Goal: Task Accomplishment & Management: Manage account settings

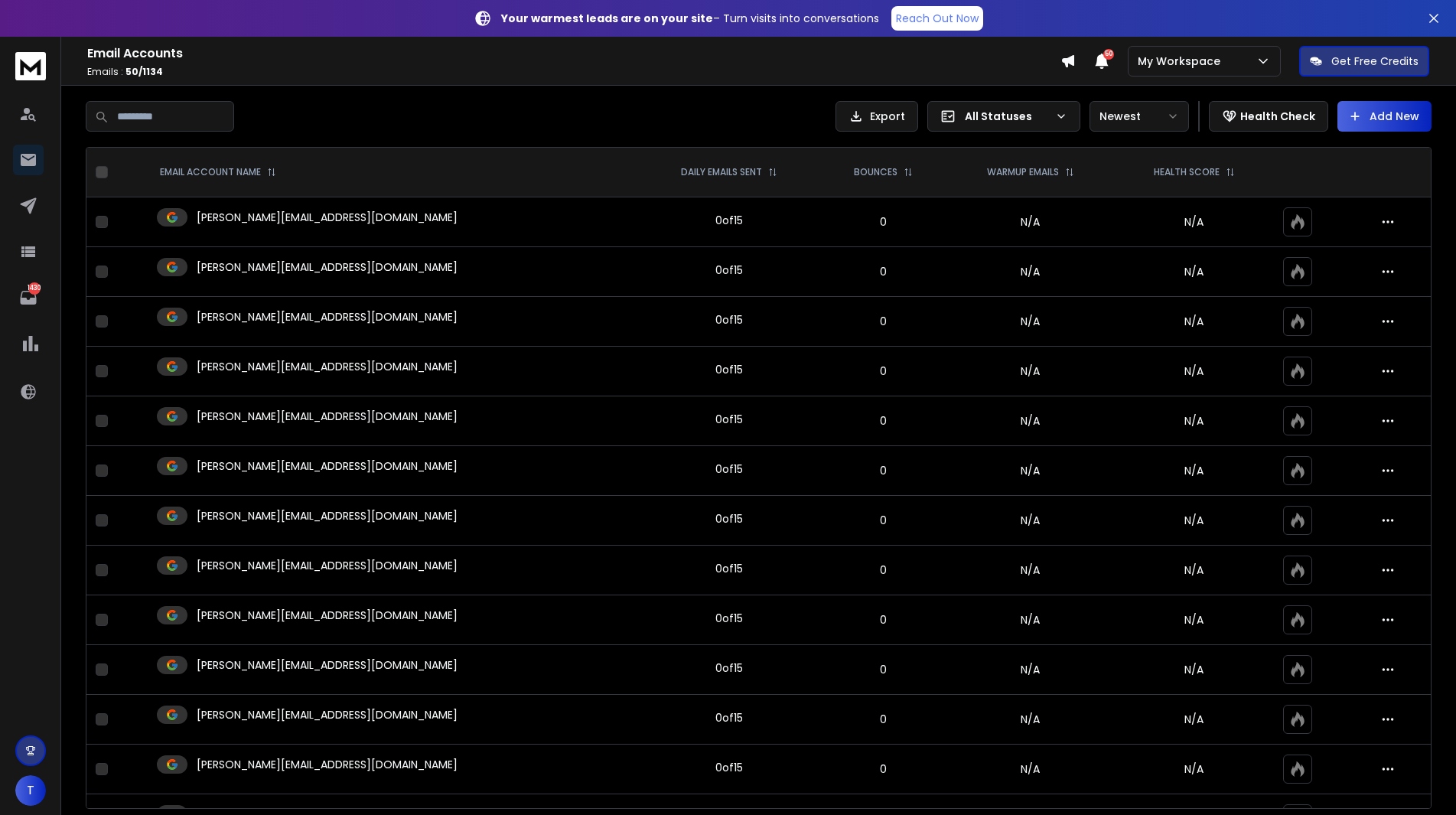
click at [1373, 124] on button "Add New" at bounding box center [1385, 115] width 94 height 30
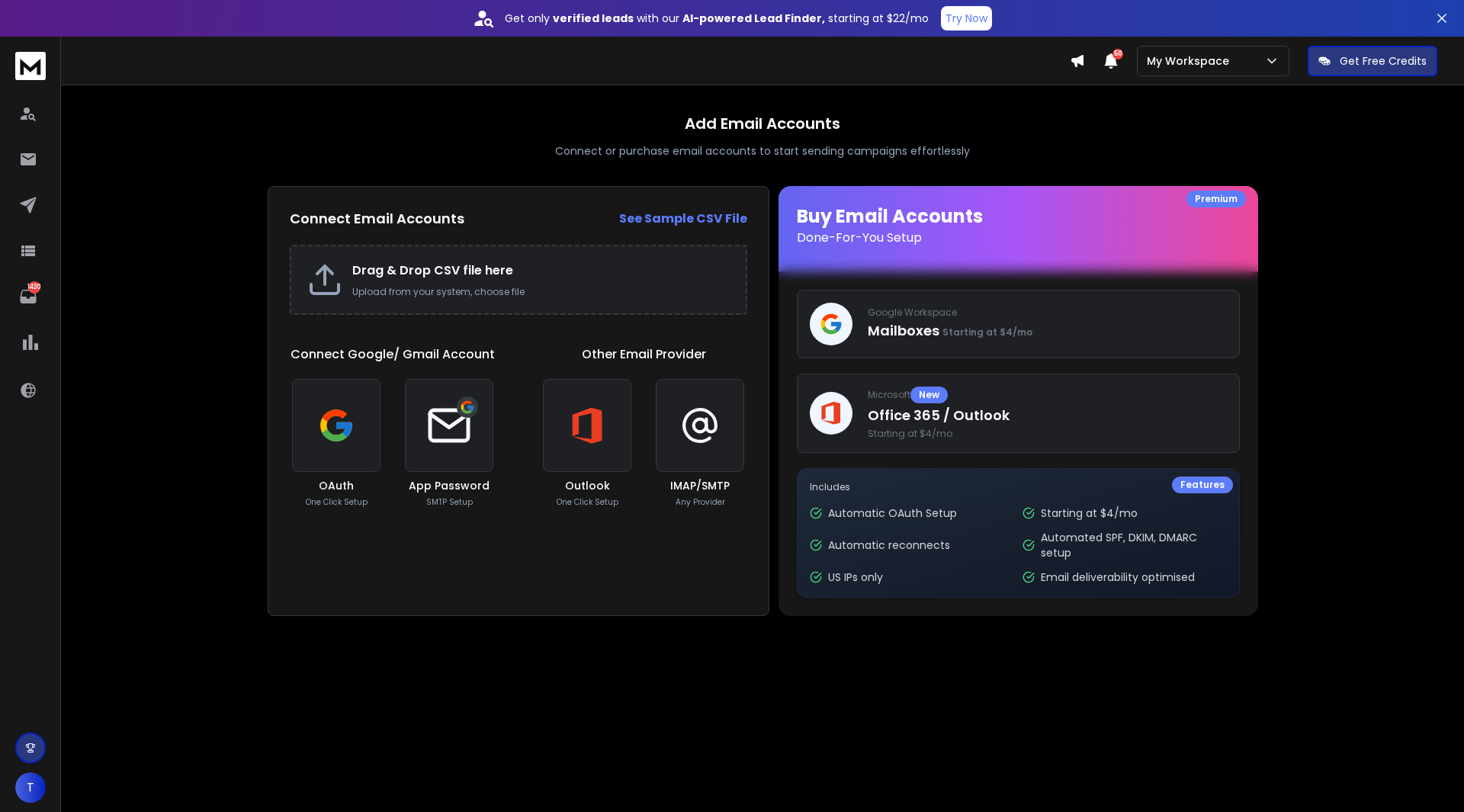
click at [346, 415] on icon at bounding box center [336, 415] width 25 height 13
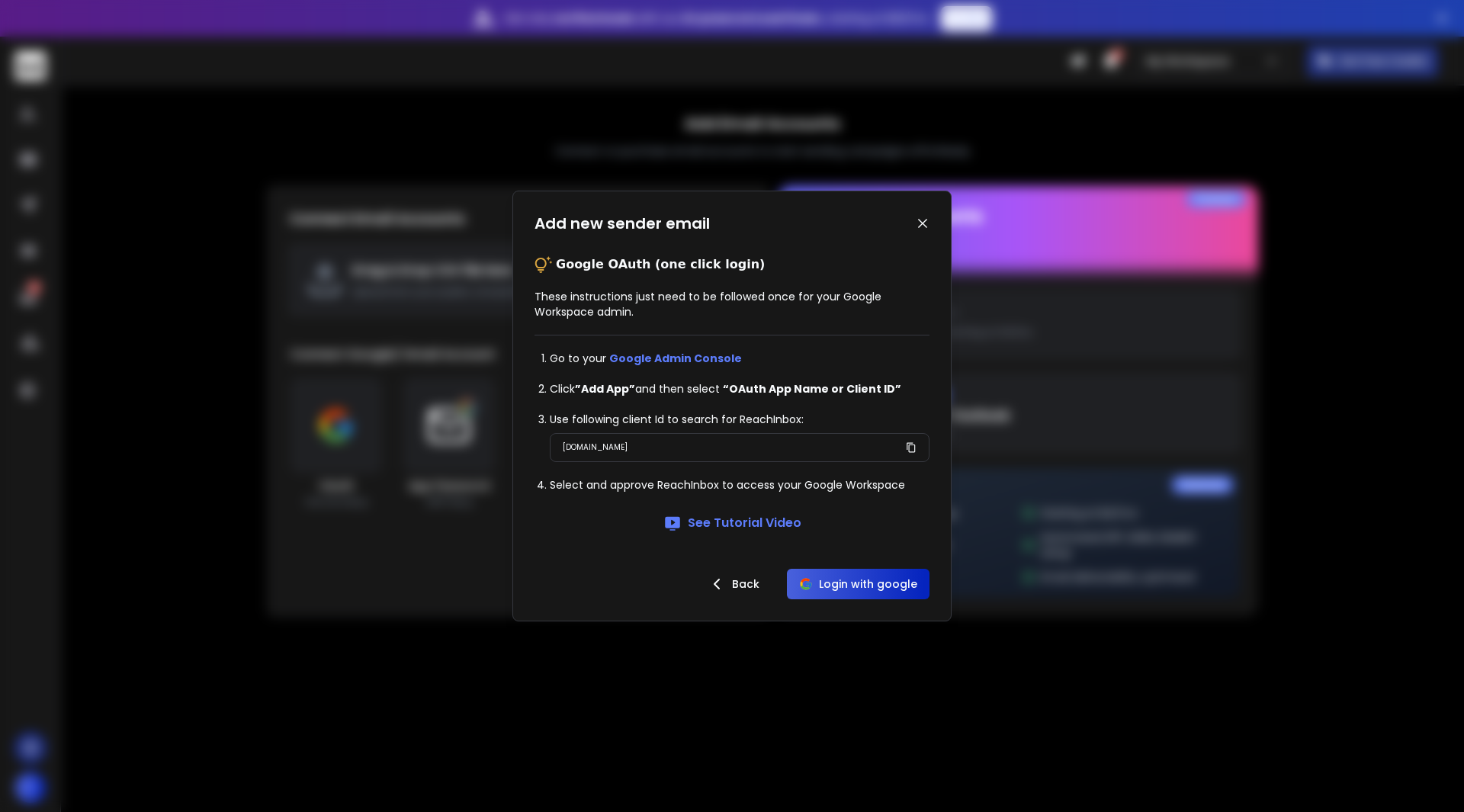
click at [823, 596] on button "Login with google" at bounding box center [858, 583] width 142 height 30
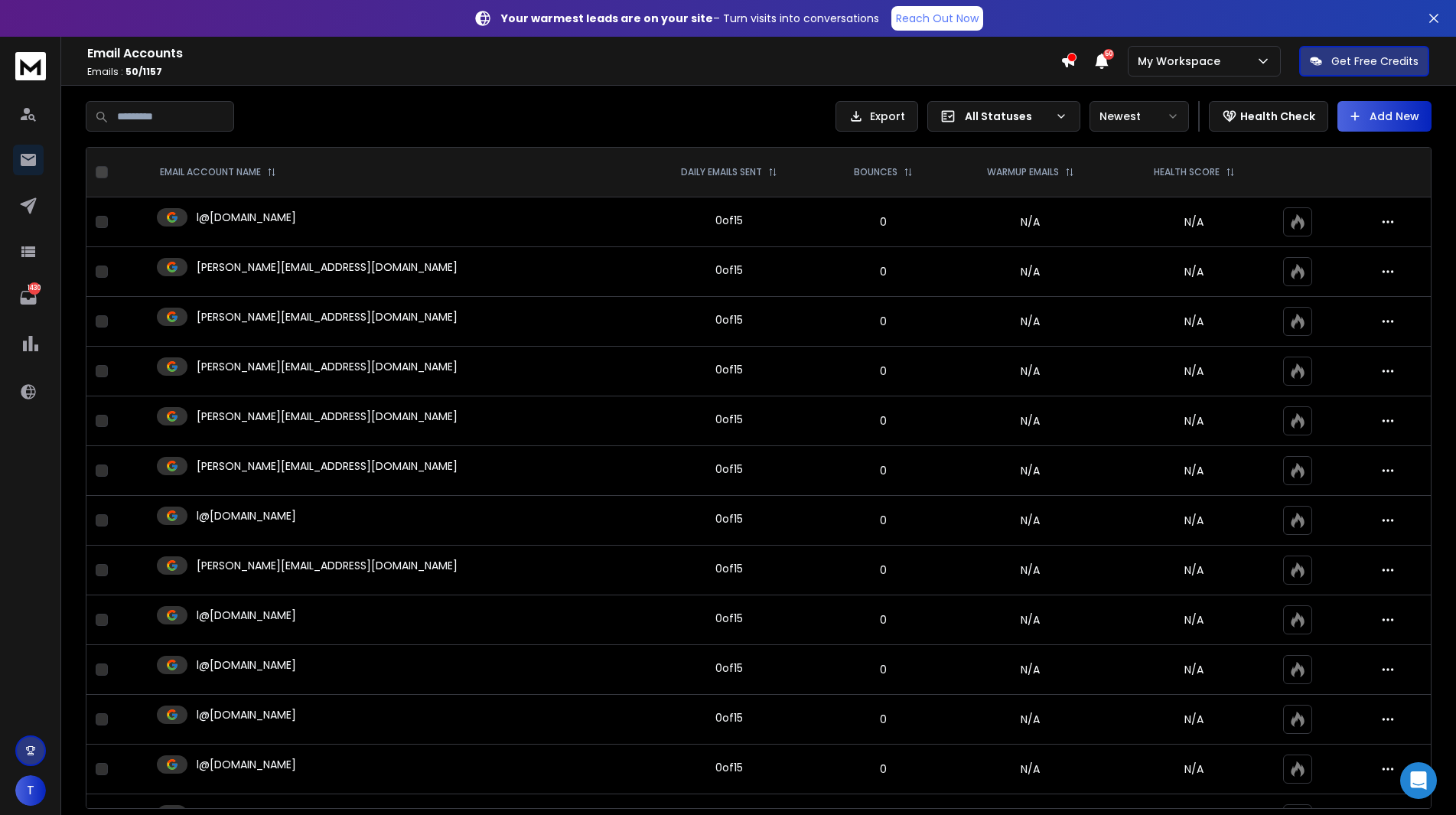
click at [1384, 105] on button "Add New" at bounding box center [1385, 115] width 94 height 30
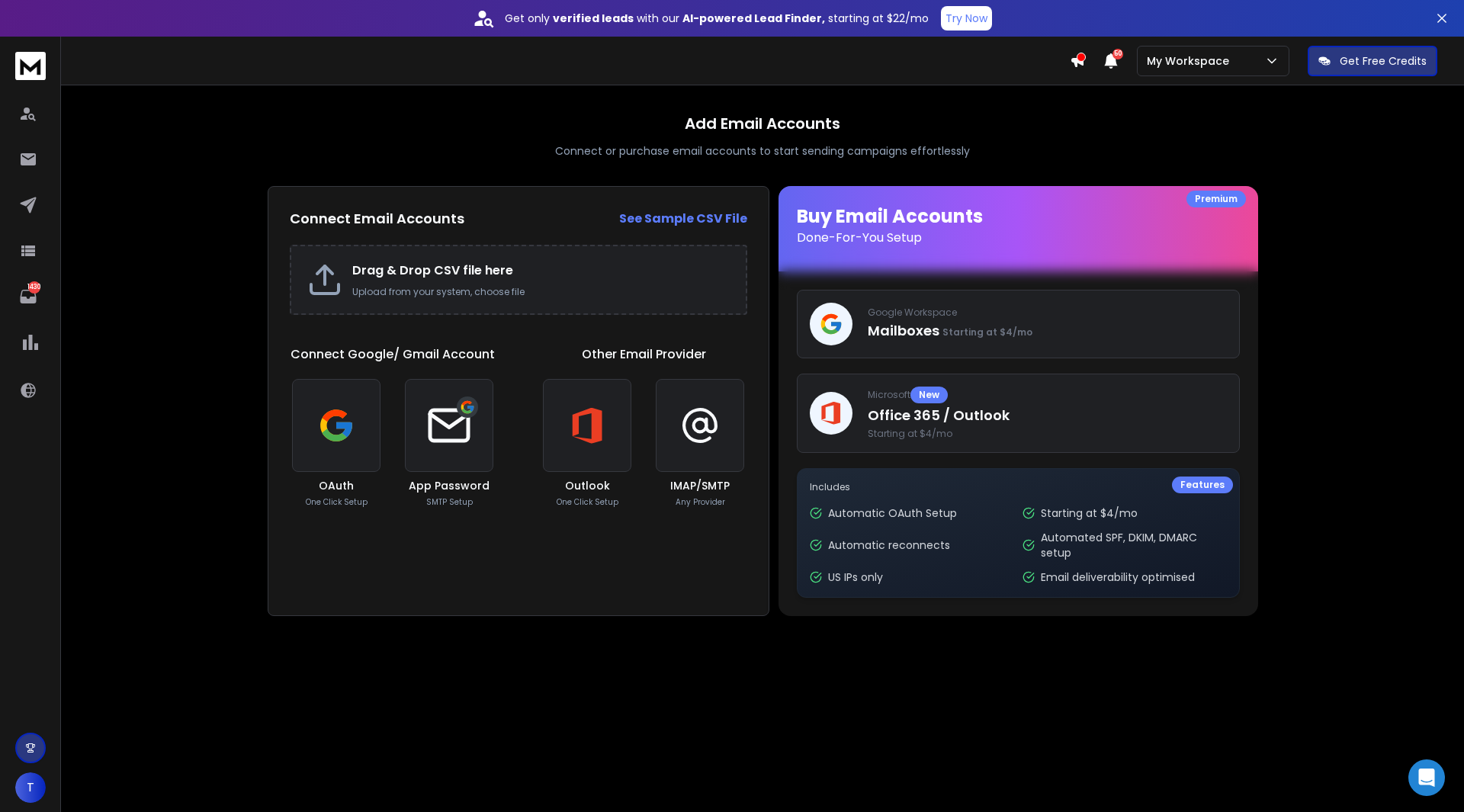
click at [347, 426] on icon at bounding box center [344, 430] width 16 height 16
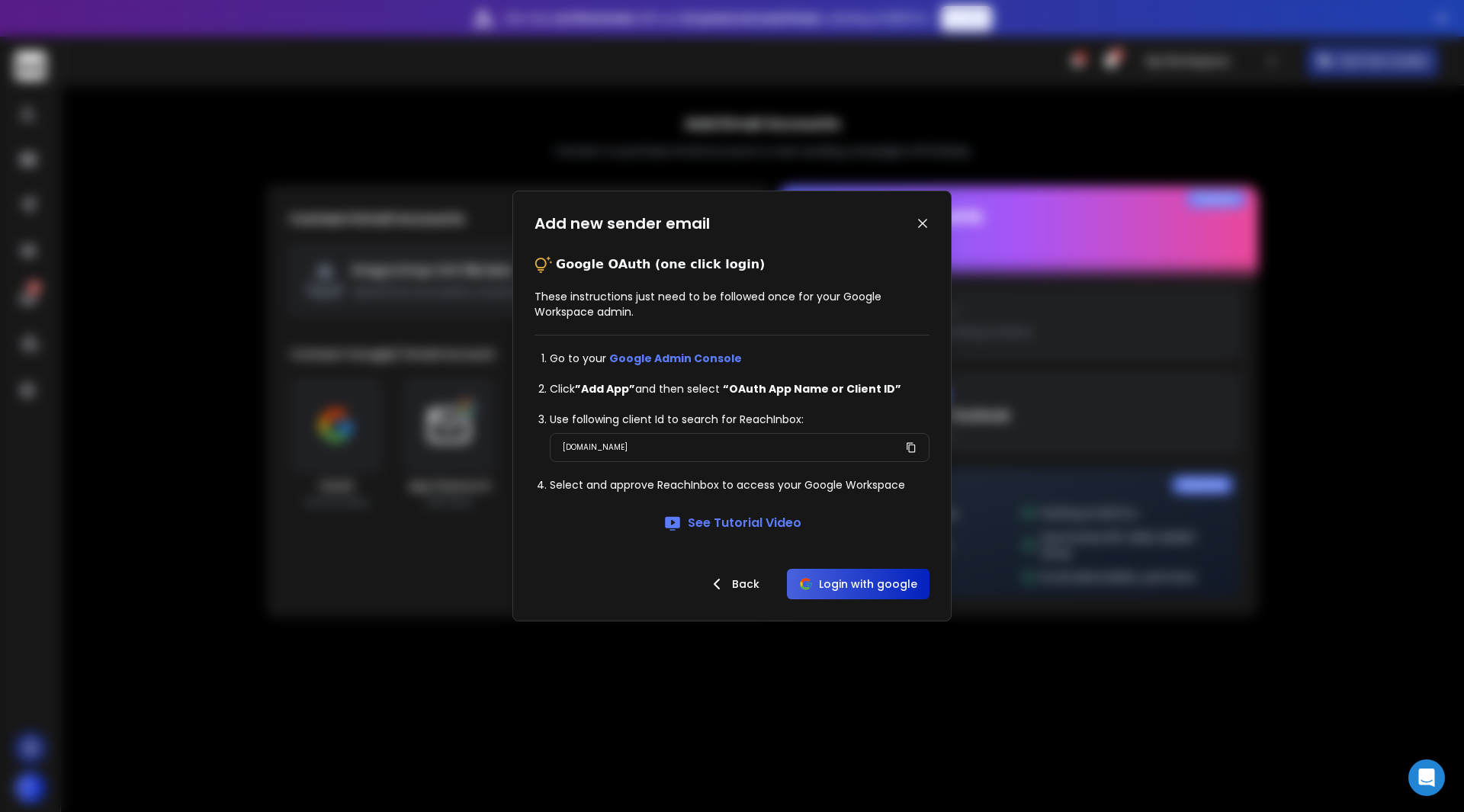
click at [872, 585] on button "Login with google" at bounding box center [858, 583] width 142 height 30
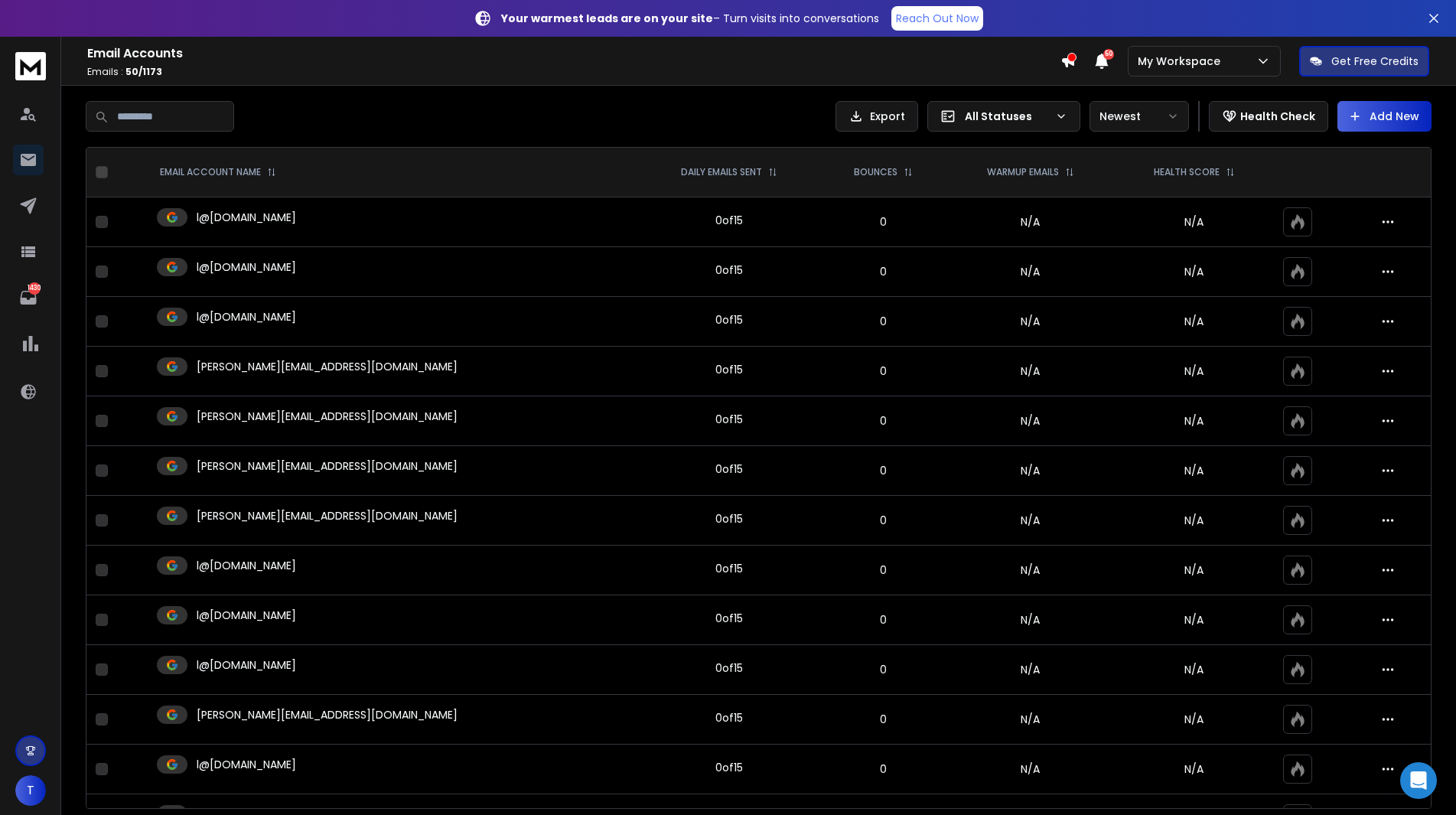
click at [1387, 113] on button "Add New" at bounding box center [1385, 115] width 94 height 30
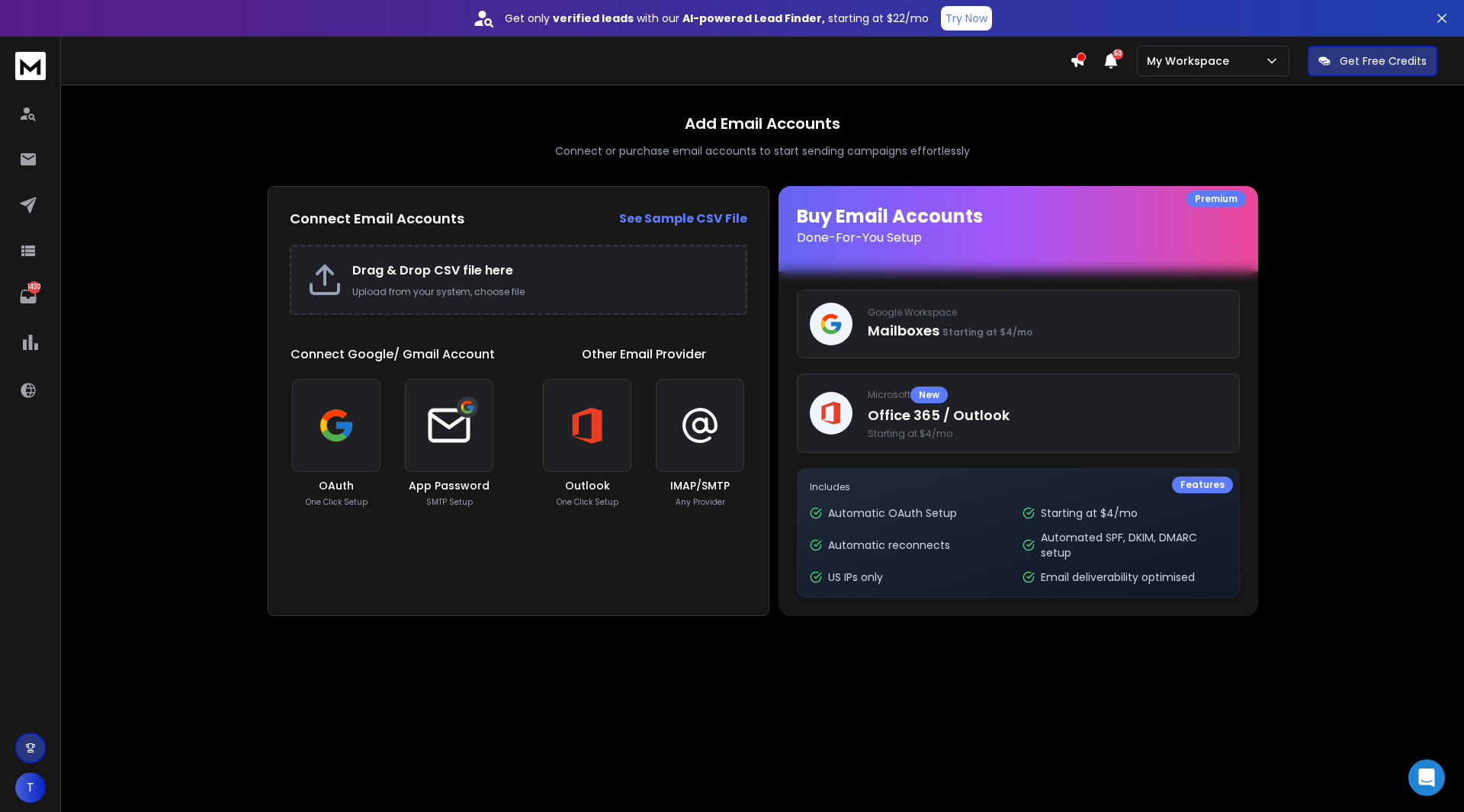
click at [341, 410] on icon at bounding box center [336, 415] width 25 height 13
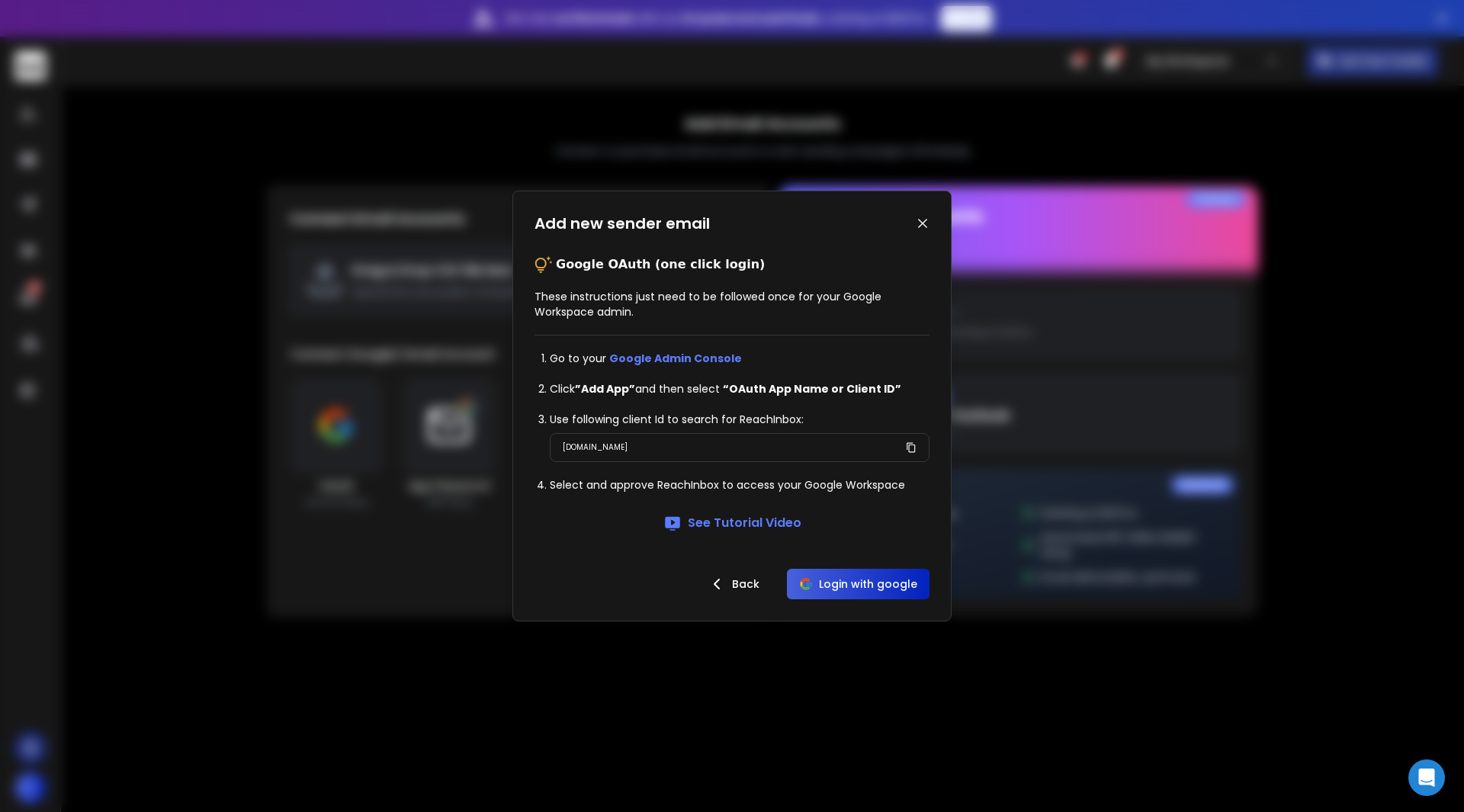
click at [806, 579] on icon at bounding box center [806, 584] width 14 height 14
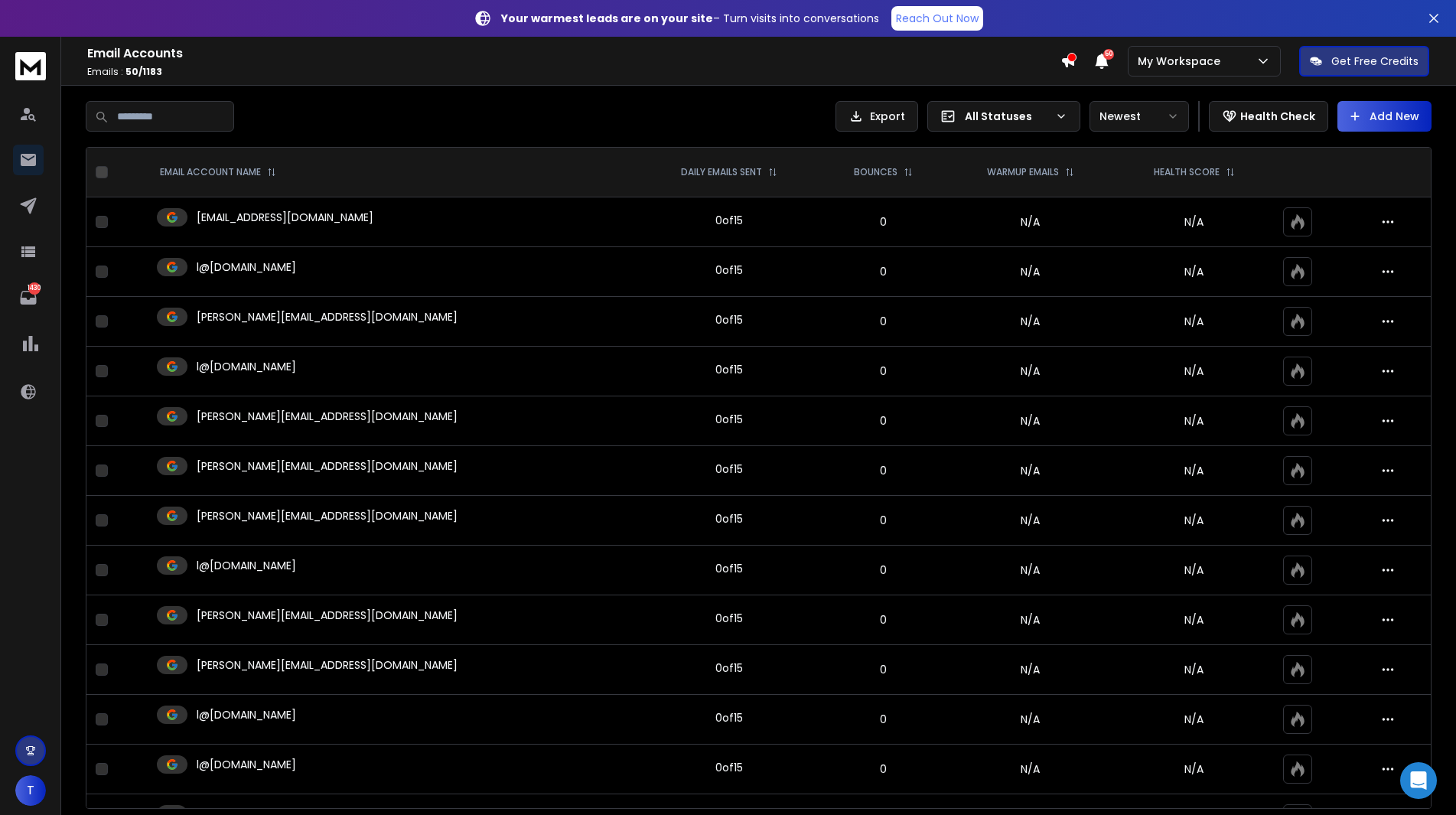
click at [1371, 119] on button "Add New" at bounding box center [1385, 115] width 94 height 30
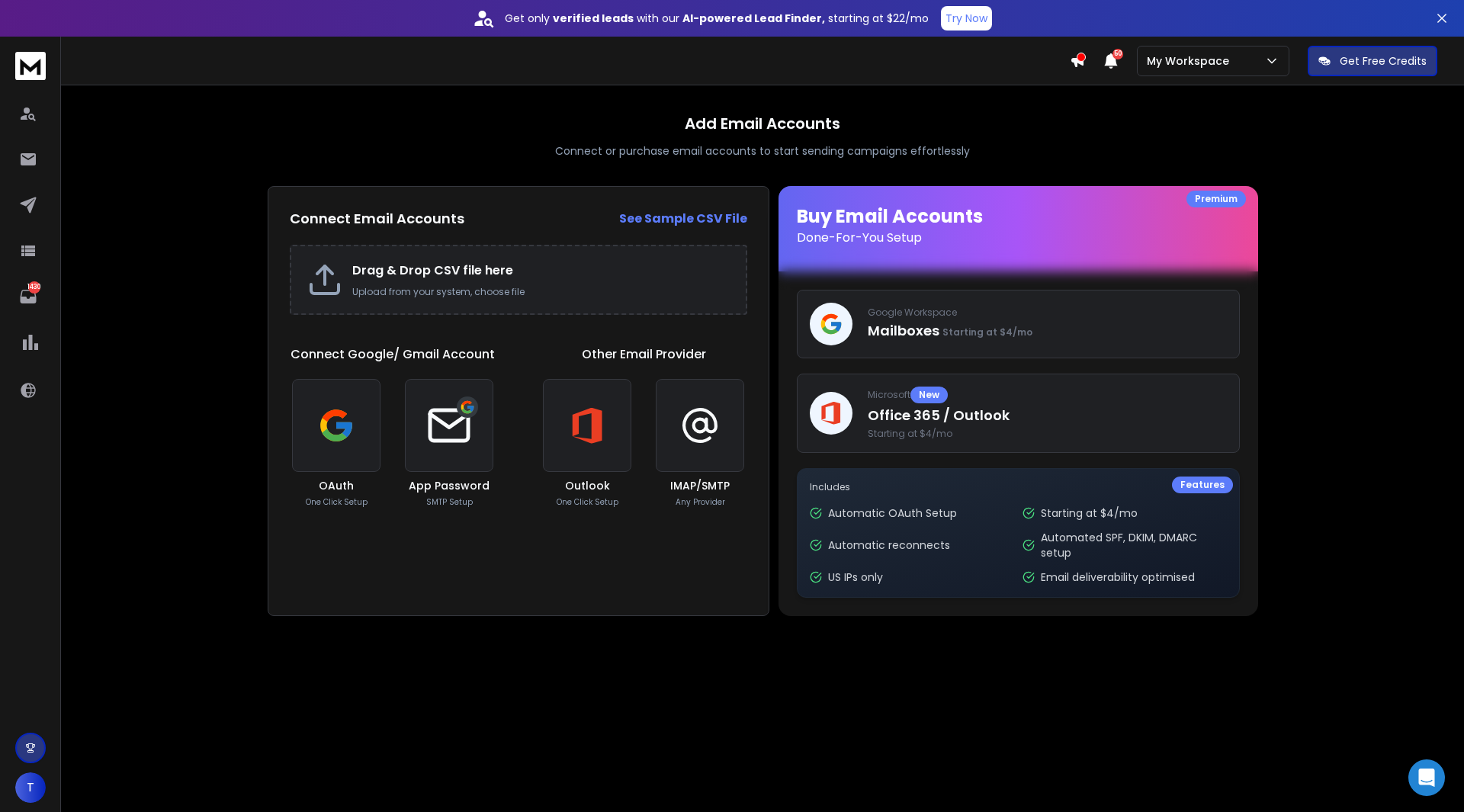
click at [340, 444] on icon at bounding box center [336, 425] width 38 height 46
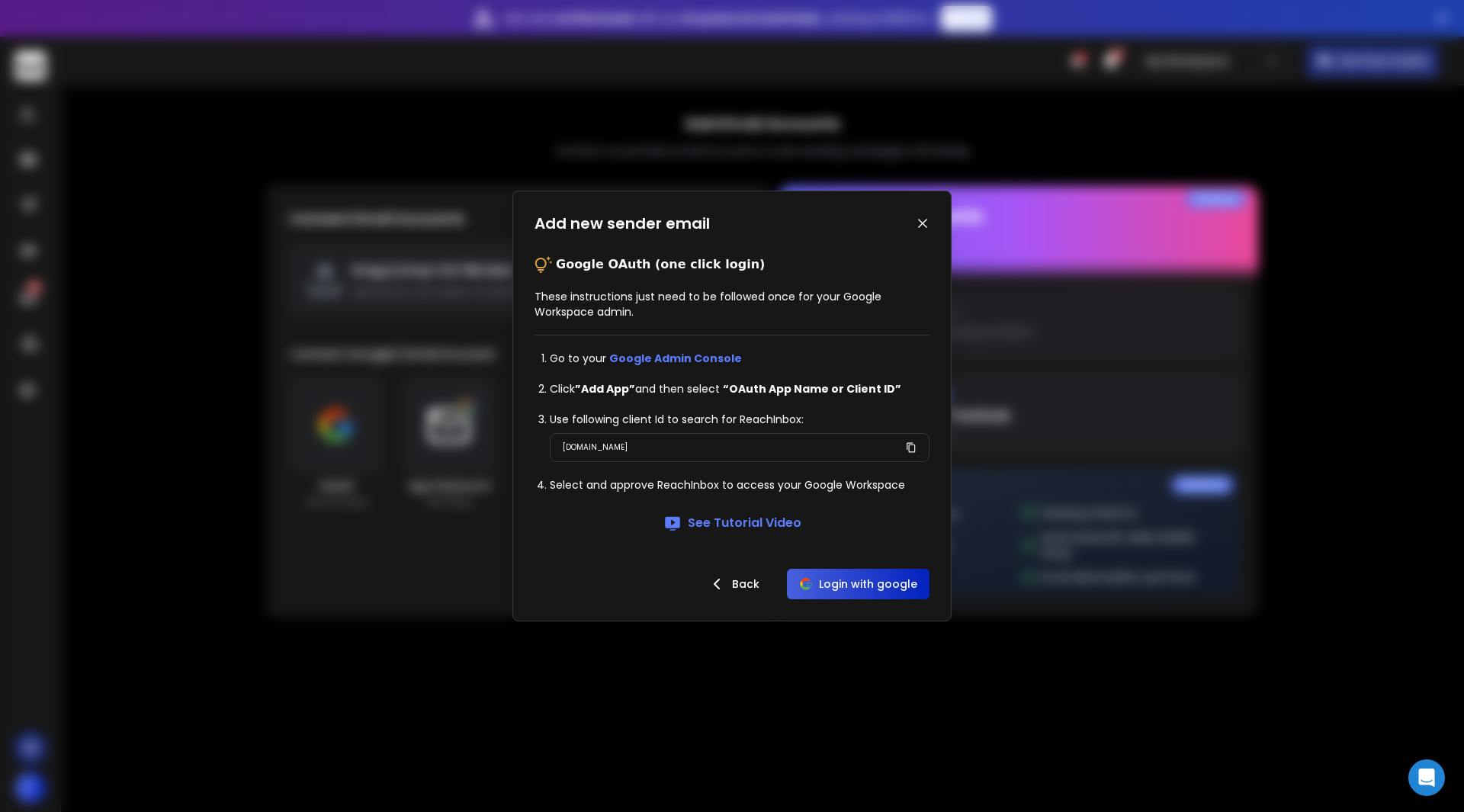
click at [912, 599] on div "Add new sender email Google OAuth (one click login) These instructions just nee…" at bounding box center [732, 406] width 439 height 431
click at [893, 587] on button "Login with google" at bounding box center [858, 583] width 142 height 30
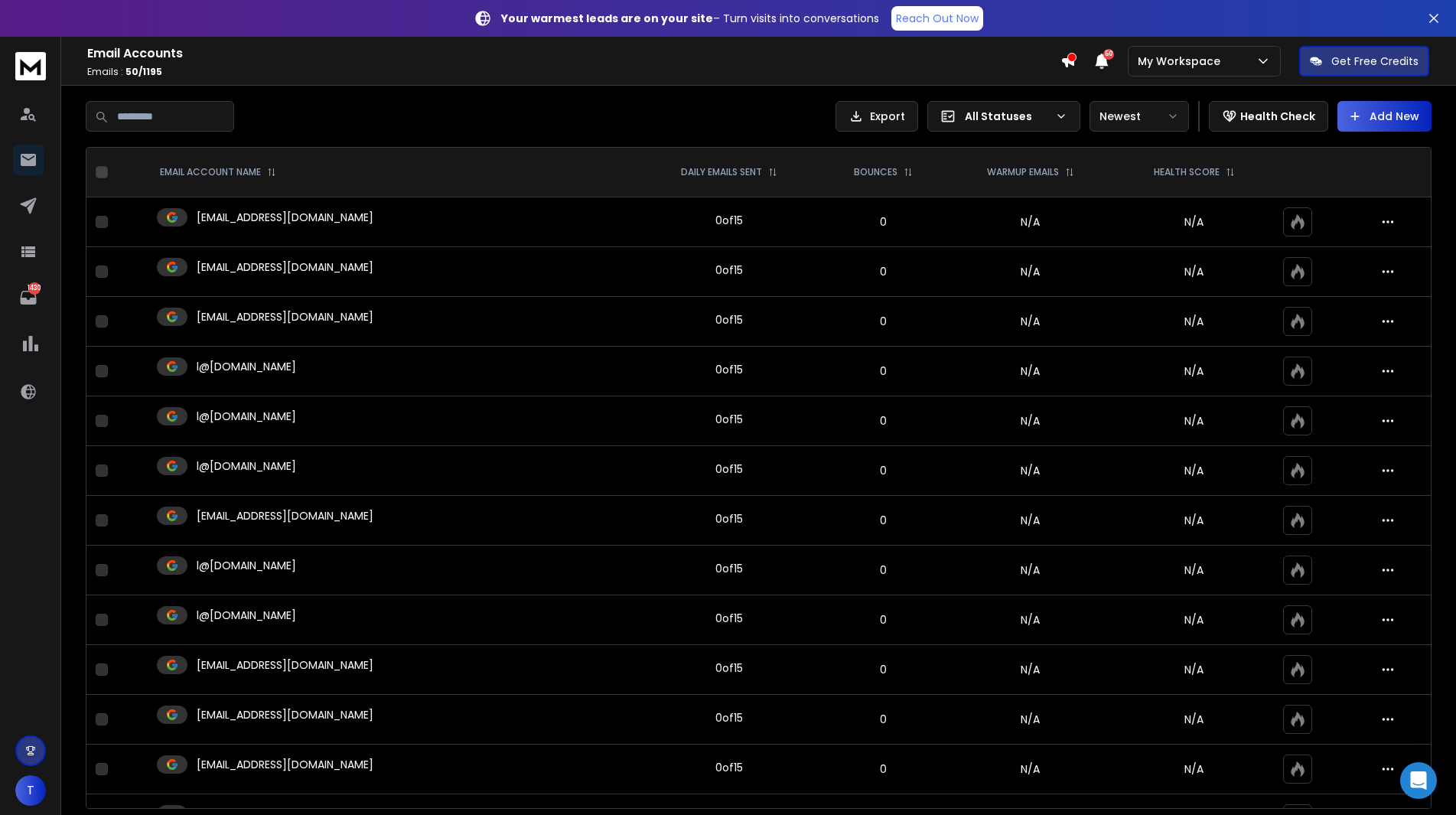
click at [1382, 125] on button "Add New" at bounding box center [1385, 115] width 94 height 30
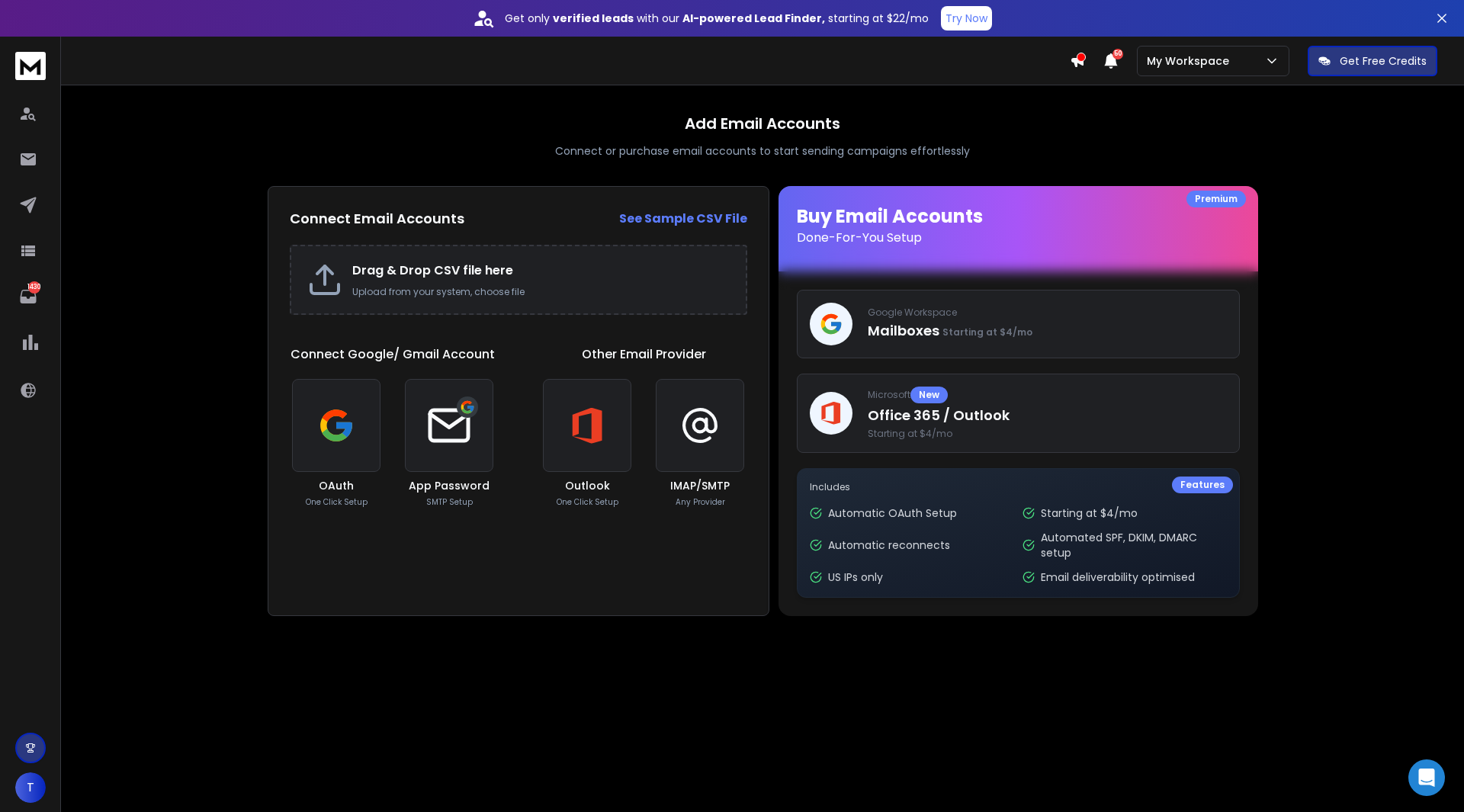
click at [331, 449] on div at bounding box center [336, 425] width 89 height 93
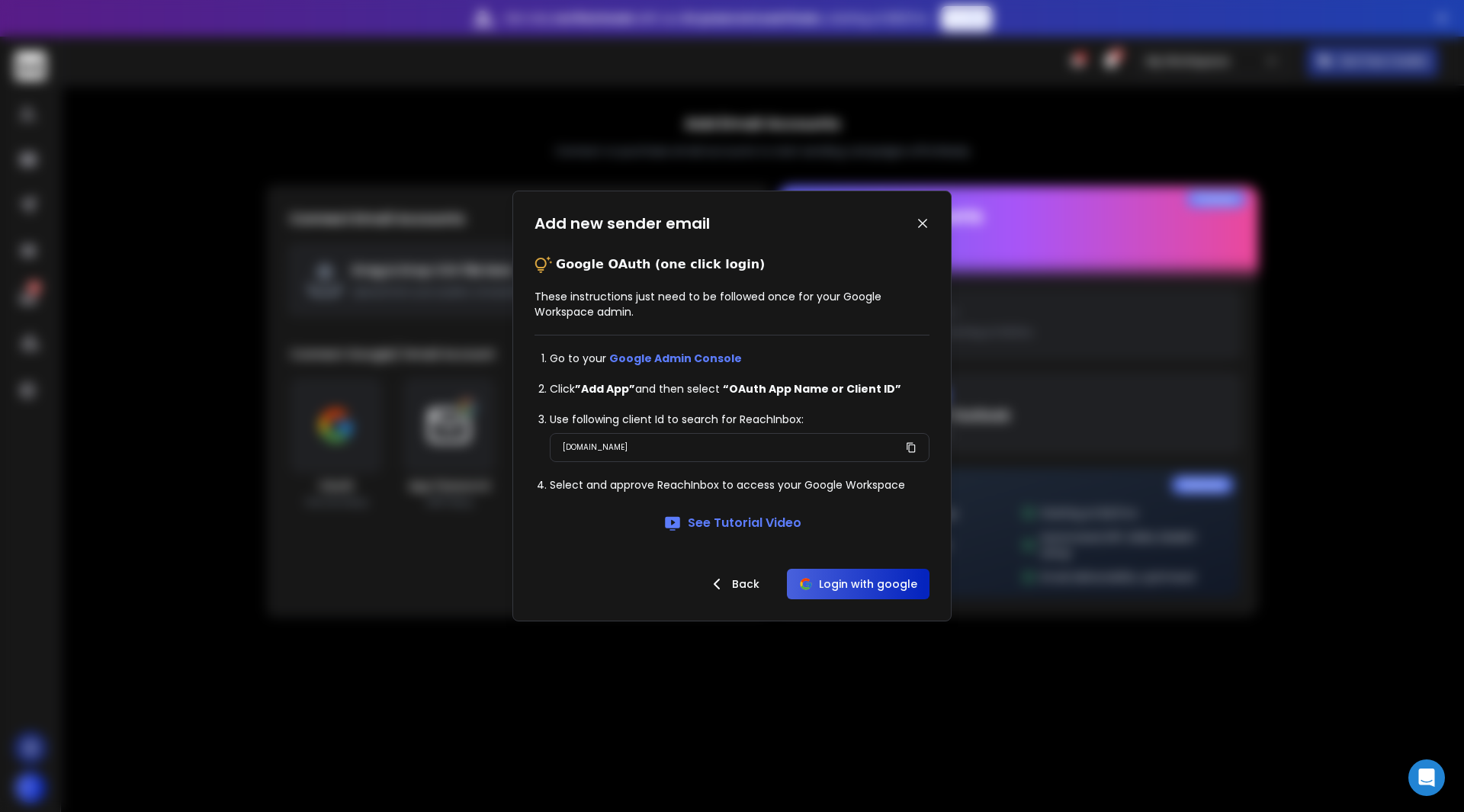
click at [857, 571] on button "Login with google" at bounding box center [858, 583] width 142 height 30
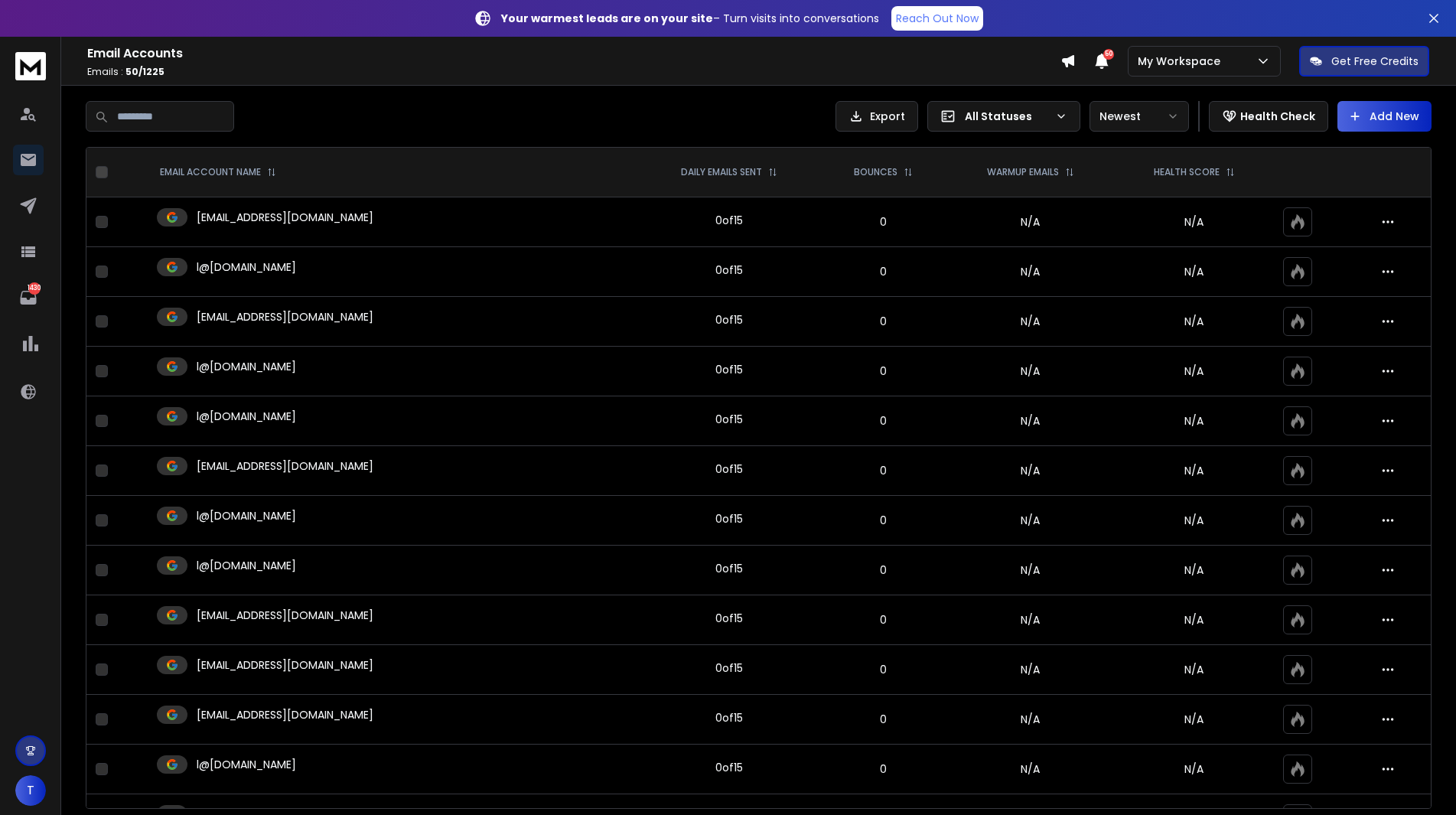
click at [1355, 119] on icon at bounding box center [1354, 115] width 11 height 11
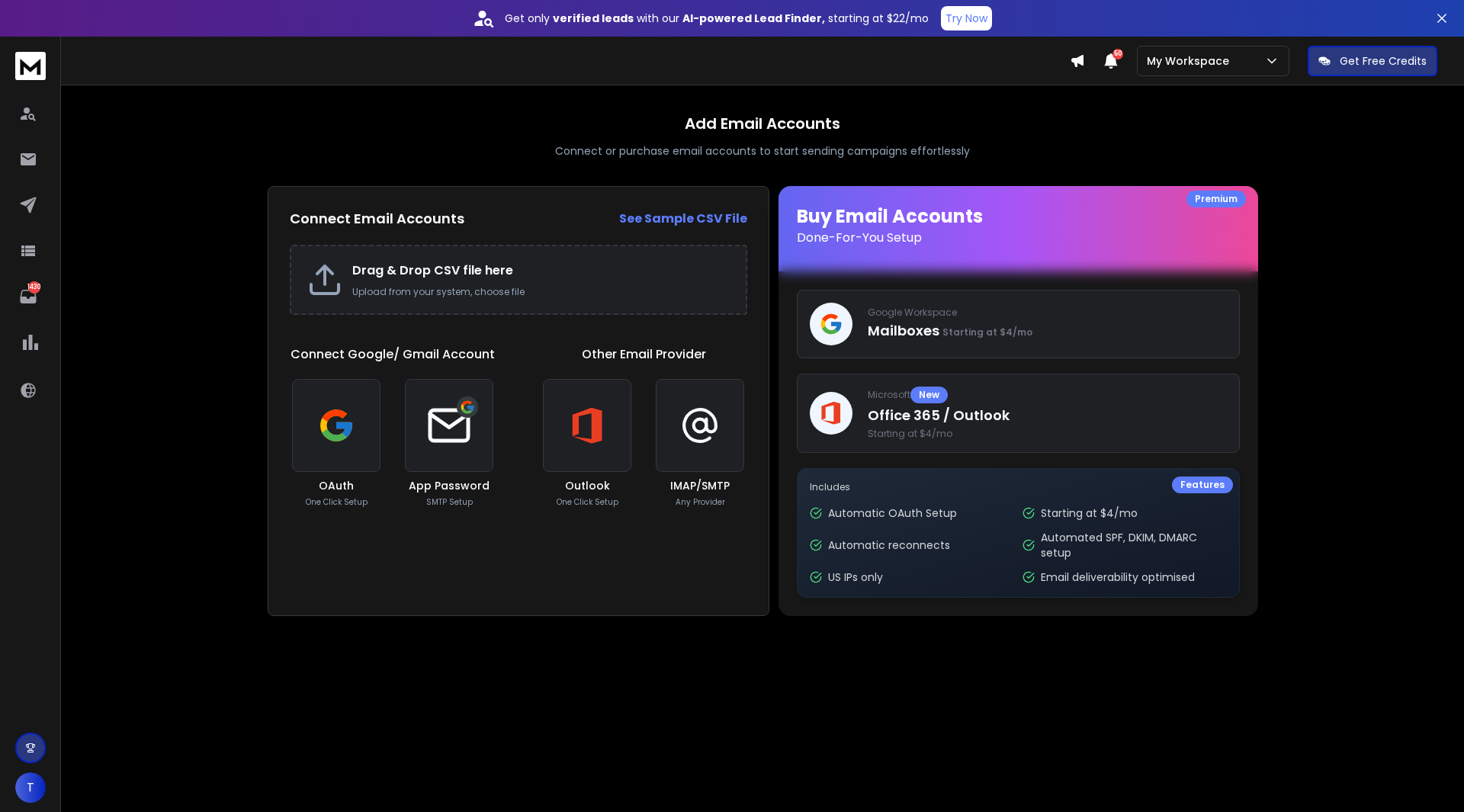
click at [330, 427] on icon at bounding box center [336, 425] width 38 height 46
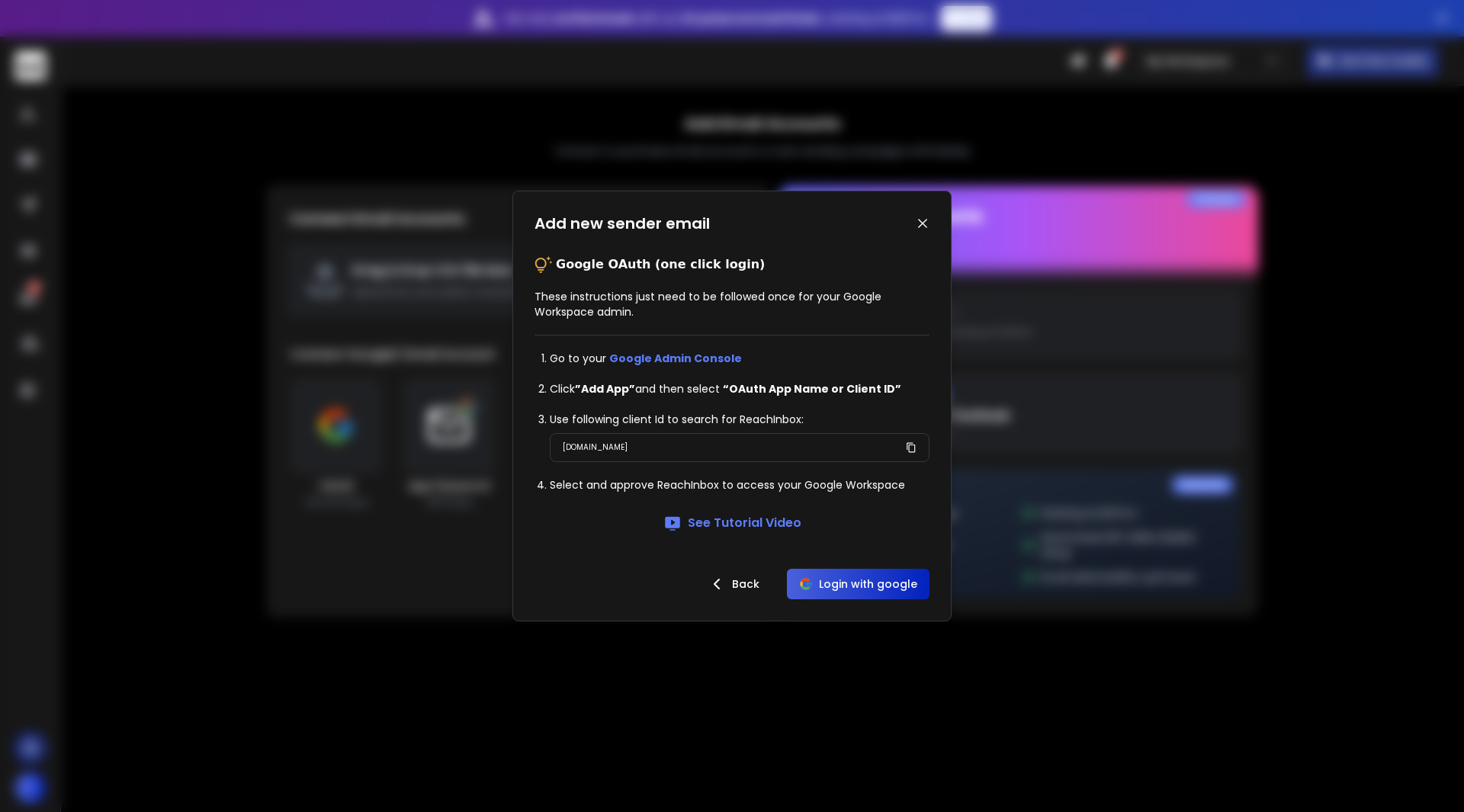
click at [827, 581] on button "Login with google" at bounding box center [858, 583] width 142 height 30
